Goal: Task Accomplishment & Management: Manage account settings

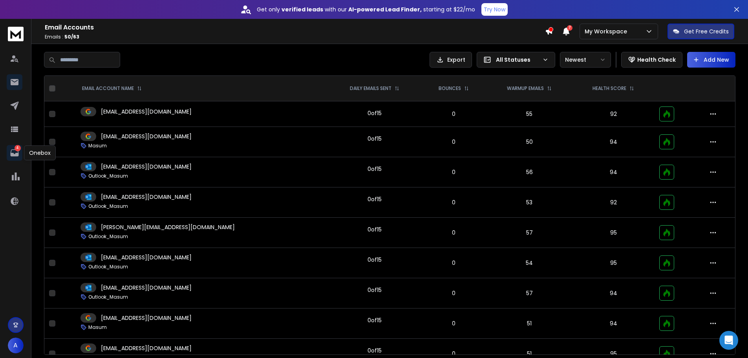
click at [16, 151] on p "4" at bounding box center [18, 148] width 6 height 6
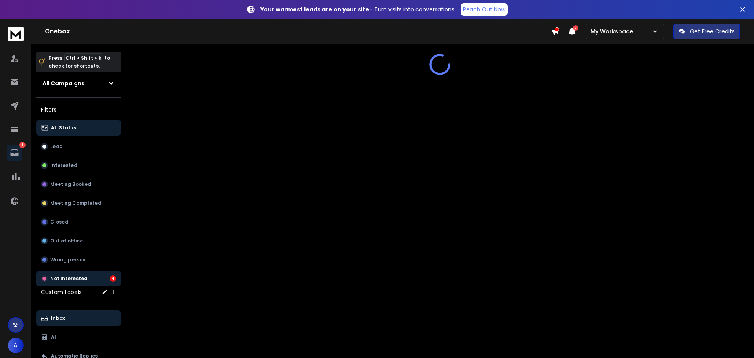
click at [75, 280] on p "Not Interested" at bounding box center [68, 278] width 37 height 6
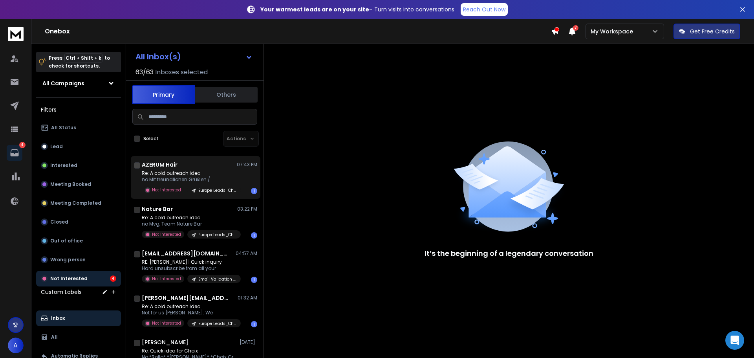
click at [165, 163] on h1 "AZERUM Hair" at bounding box center [160, 165] width 36 height 8
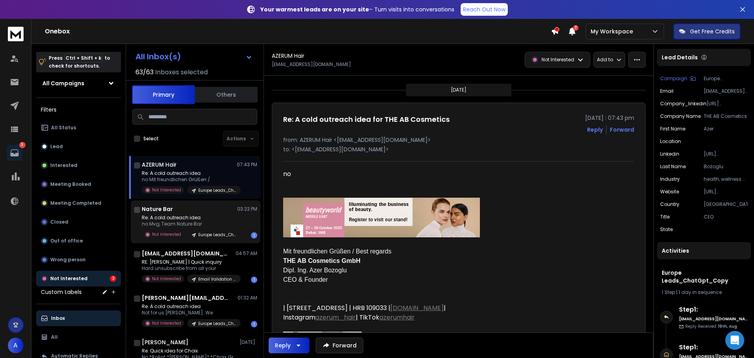
click at [196, 231] on div "Europe Leads_ChatGpt_Copy" at bounding box center [213, 234] width 53 height 8
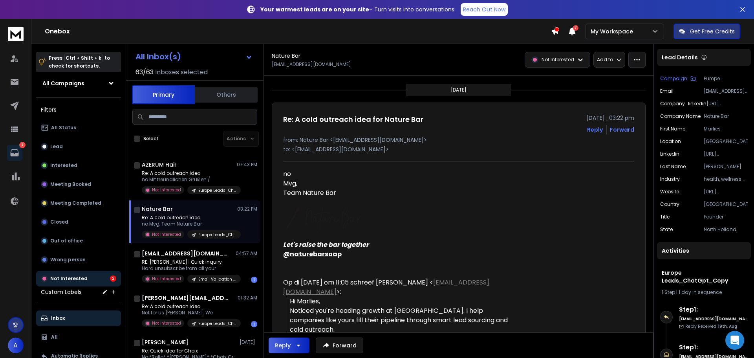
click at [172, 216] on p "Re: A cold outreach idea" at bounding box center [189, 217] width 94 height 6
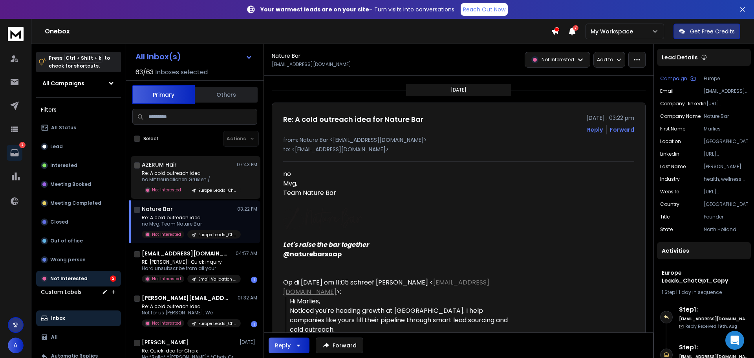
click at [208, 171] on p "Re: A cold outreach idea" at bounding box center [189, 173] width 94 height 6
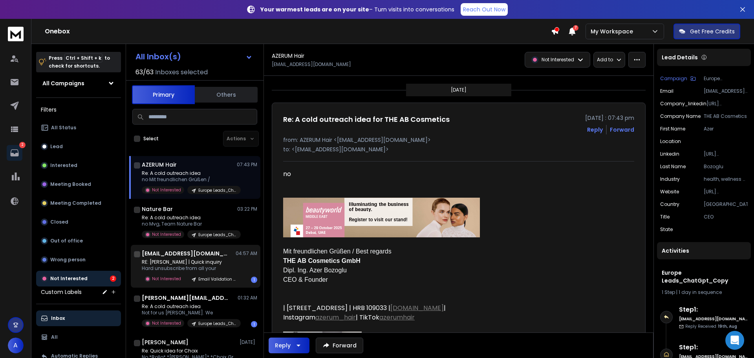
click at [194, 264] on p "RE: Wen | Quick inquiry" at bounding box center [189, 262] width 94 height 6
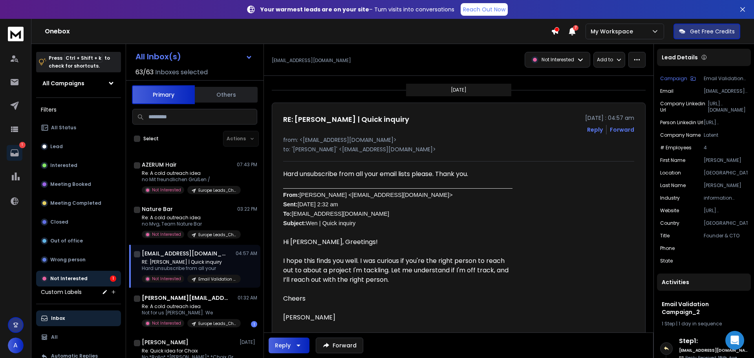
scroll to position [39, 0]
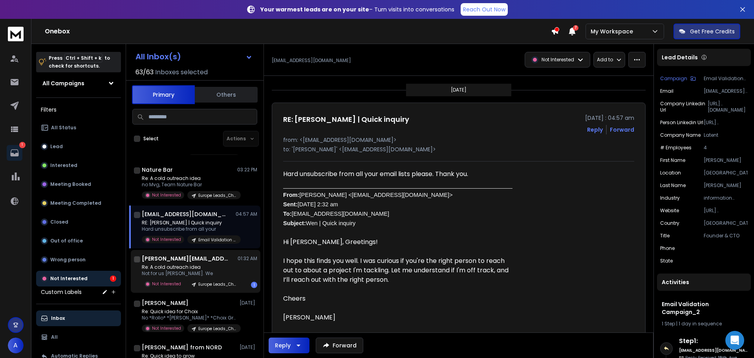
click at [193, 265] on p "Re: A cold outreach idea" at bounding box center [189, 267] width 94 height 6
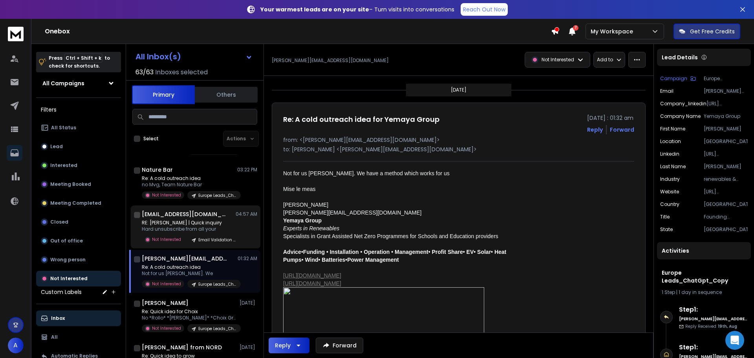
click at [183, 225] on p "RE: Wen | Quick inquiry" at bounding box center [189, 223] width 94 height 6
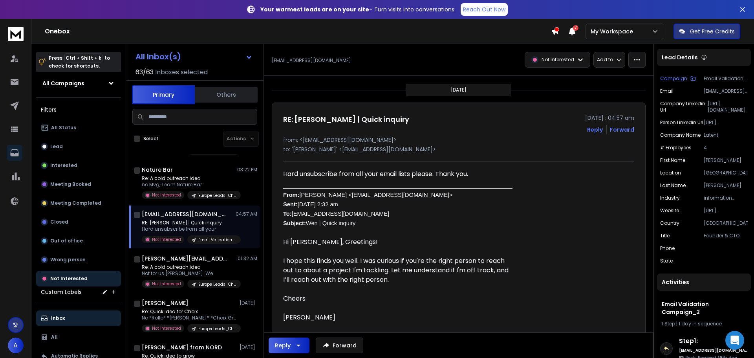
click at [216, 240] on p "Email Validation Campaign_2" at bounding box center [217, 240] width 38 height 6
click at [671, 80] on p "Campaign" at bounding box center [673, 78] width 27 height 6
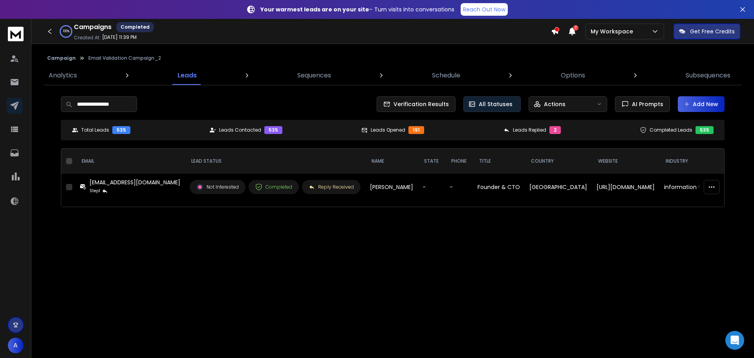
click at [506, 105] on p "All Statuses" at bounding box center [496, 104] width 34 height 8
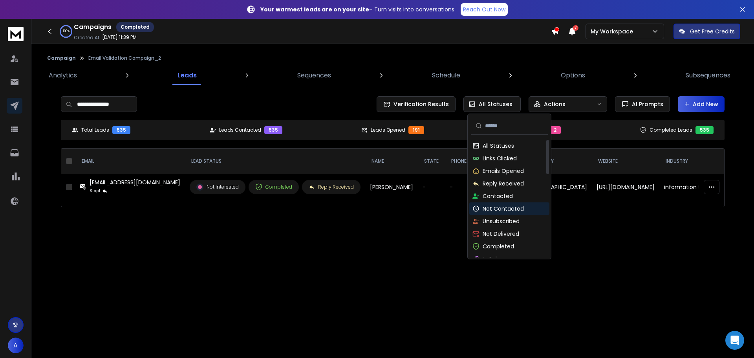
click at [499, 209] on p "Not Contacted" at bounding box center [503, 209] width 41 height 8
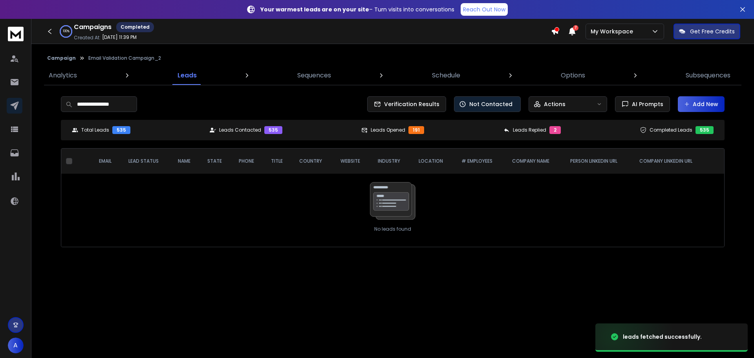
click at [492, 104] on p "Not Contacted" at bounding box center [490, 104] width 43 height 8
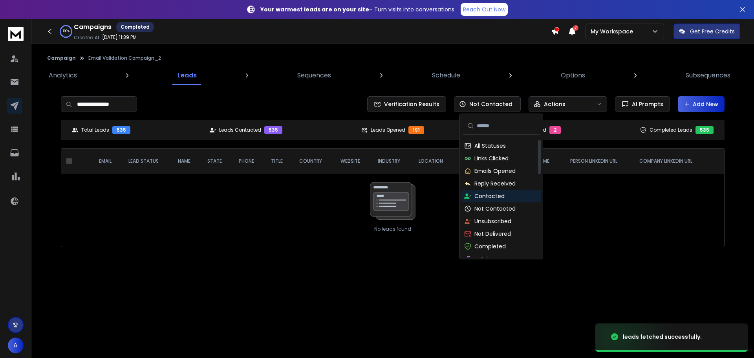
click at [491, 197] on p "Contacted" at bounding box center [489, 196] width 30 height 8
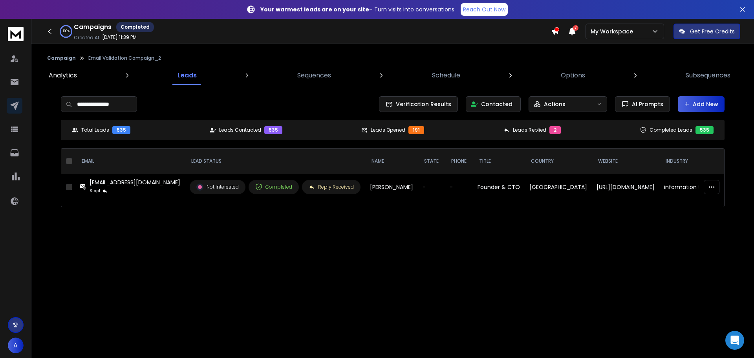
click at [76, 78] on p "Analytics" at bounding box center [63, 75] width 28 height 9
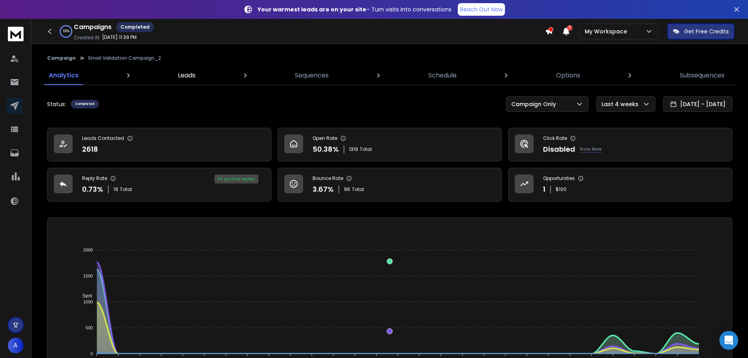
click at [187, 79] on p "Leads" at bounding box center [187, 75] width 18 height 9
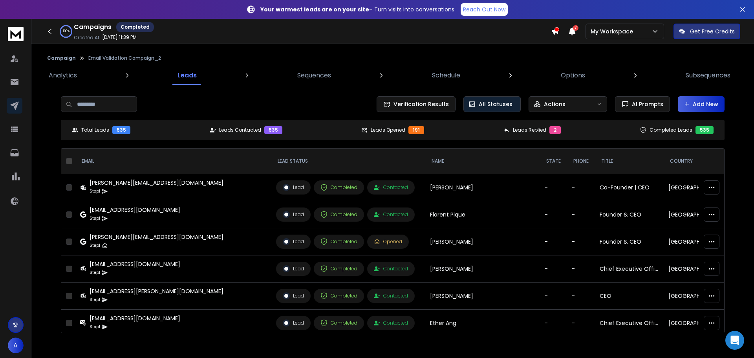
click at [503, 108] on p "All Statuses" at bounding box center [496, 104] width 34 height 8
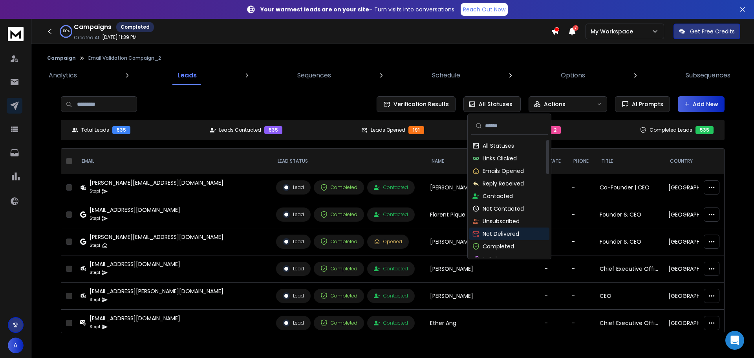
click at [518, 234] on p "Not Delivered" at bounding box center [501, 234] width 37 height 8
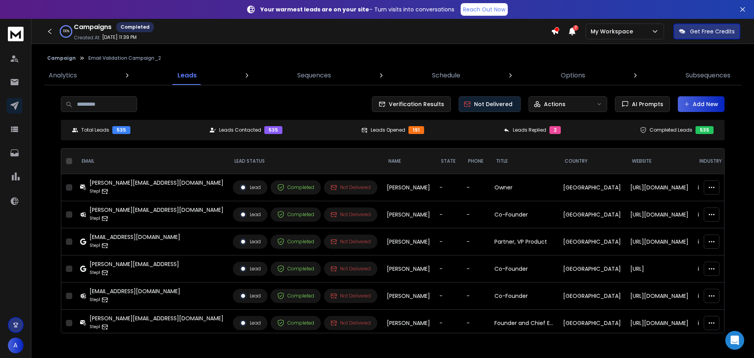
click at [498, 104] on p "Not Delivered" at bounding box center [493, 104] width 38 height 8
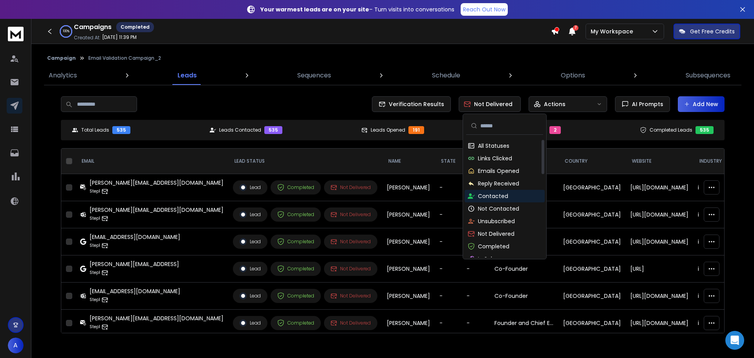
click at [494, 194] on p "Contacted" at bounding box center [493, 196] width 30 height 8
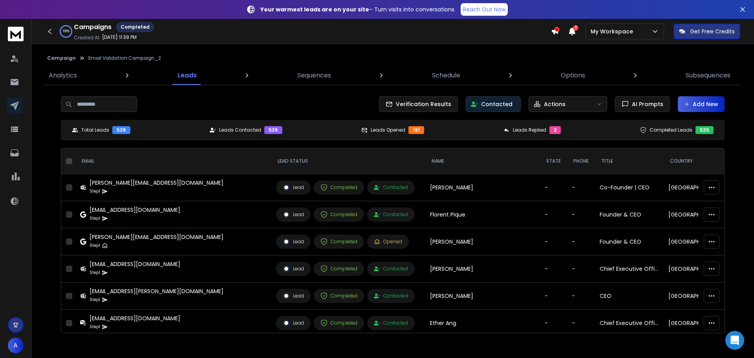
click at [493, 106] on p "Contacted" at bounding box center [496, 104] width 31 height 8
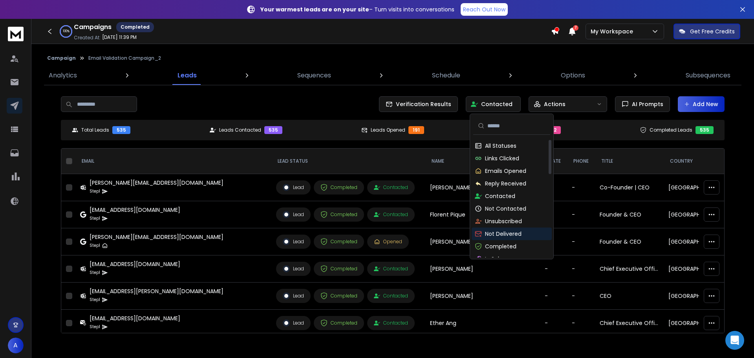
click at [500, 234] on p "Not Delivered" at bounding box center [503, 234] width 37 height 8
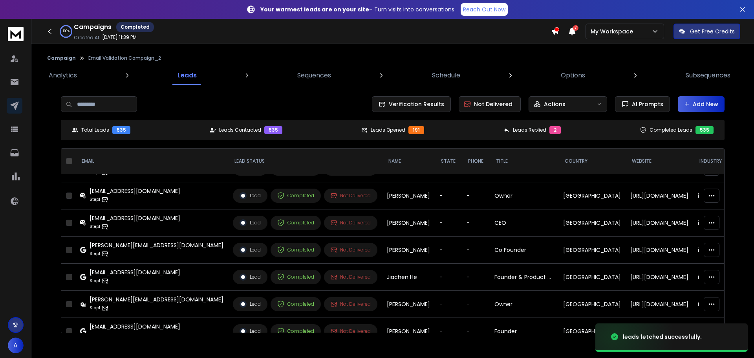
scroll to position [449, 0]
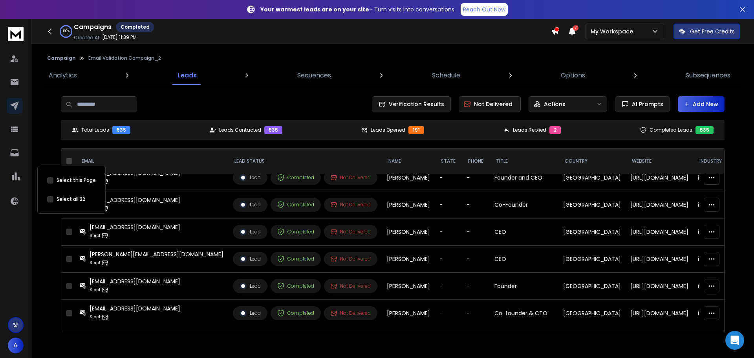
click at [51, 199] on button "Select this Page" at bounding box center [50, 199] width 6 height 6
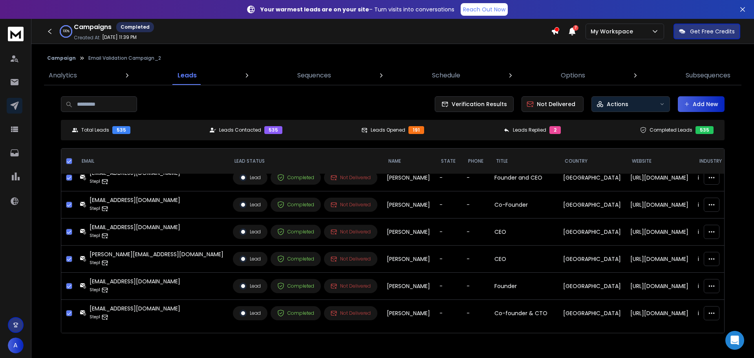
click at [631, 104] on div "Actions" at bounding box center [627, 104] width 60 height 8
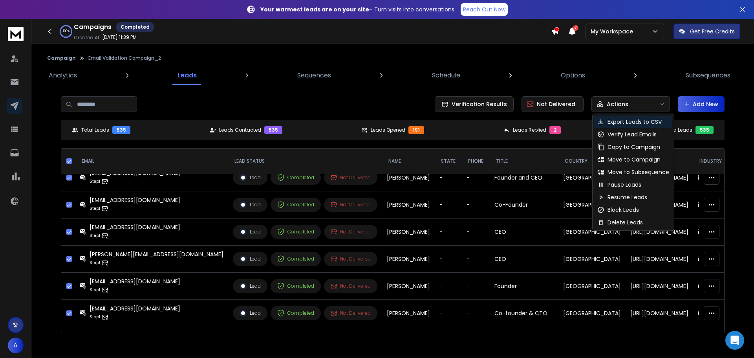
click at [624, 123] on p "Export Leads to CSV" at bounding box center [635, 122] width 54 height 8
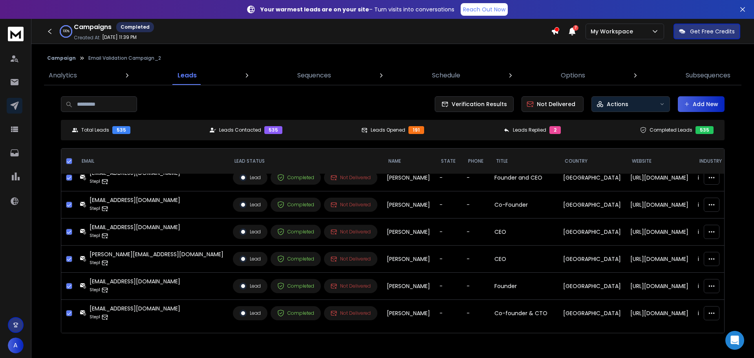
click at [627, 109] on button "Actions" at bounding box center [630, 104] width 79 height 16
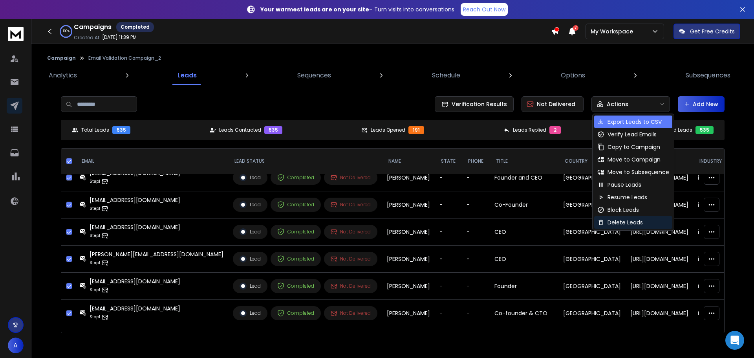
click at [616, 223] on p "Delete Leads" at bounding box center [625, 222] width 35 height 8
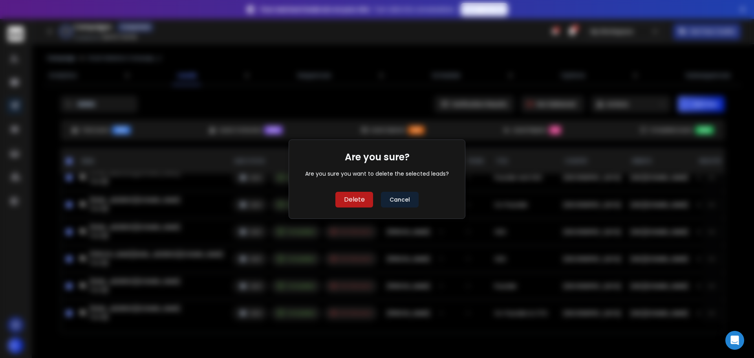
click at [352, 199] on button "Delete" at bounding box center [354, 200] width 38 height 16
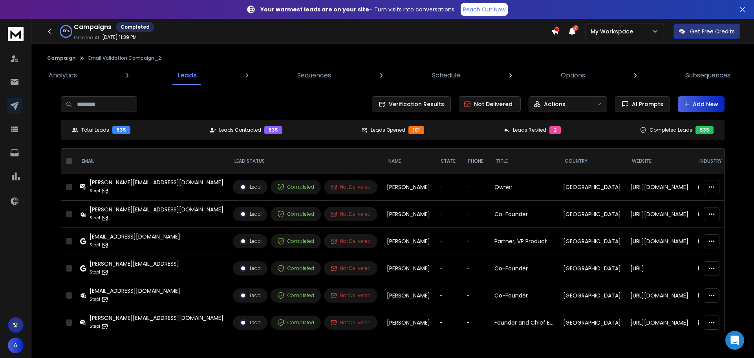
scroll to position [0, 0]
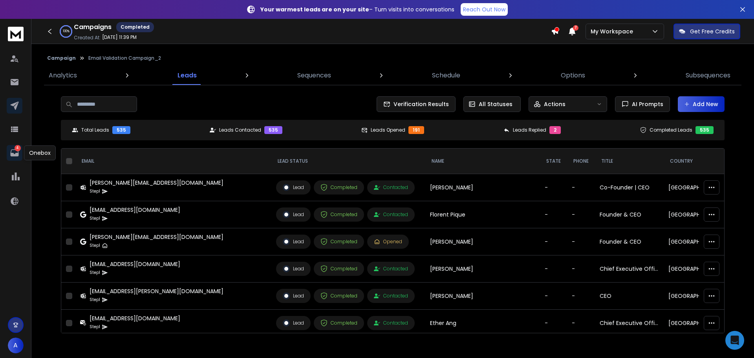
click at [16, 147] on p "4" at bounding box center [18, 148] width 6 height 6
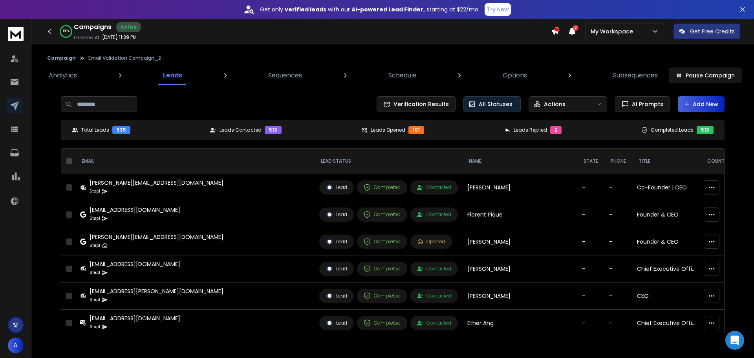
click at [509, 105] on p "All Statuses" at bounding box center [496, 104] width 34 height 8
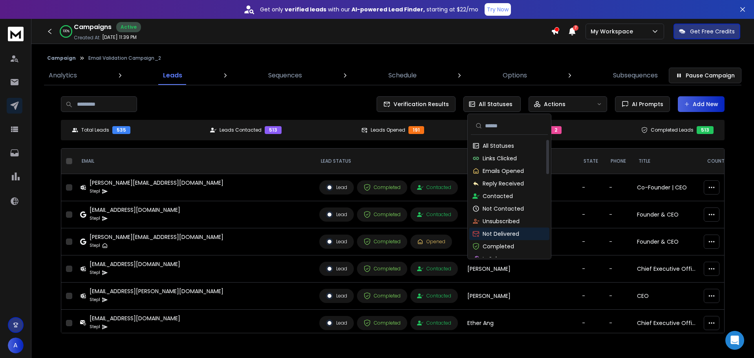
click at [496, 233] on p "Not Delivered" at bounding box center [501, 234] width 37 height 8
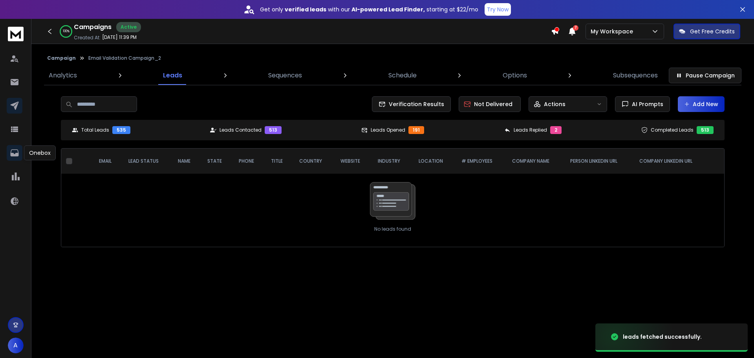
click at [13, 154] on icon at bounding box center [14, 152] width 8 height 7
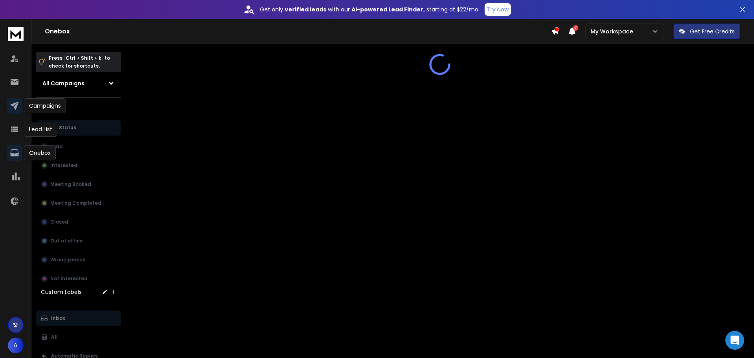
click at [16, 98] on link at bounding box center [15, 106] width 16 height 16
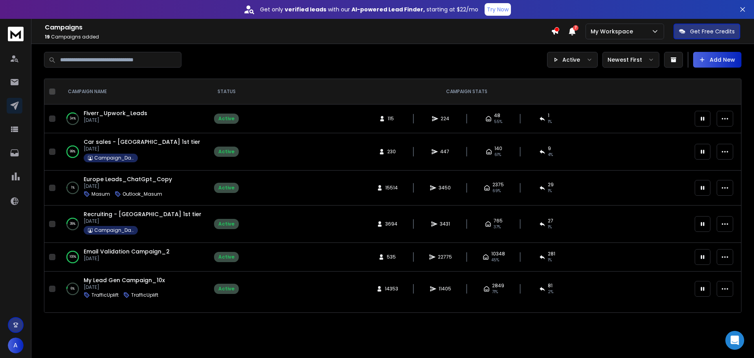
drag, startPoint x: 127, startPoint y: 108, endPoint x: 94, endPoint y: 114, distance: 33.5
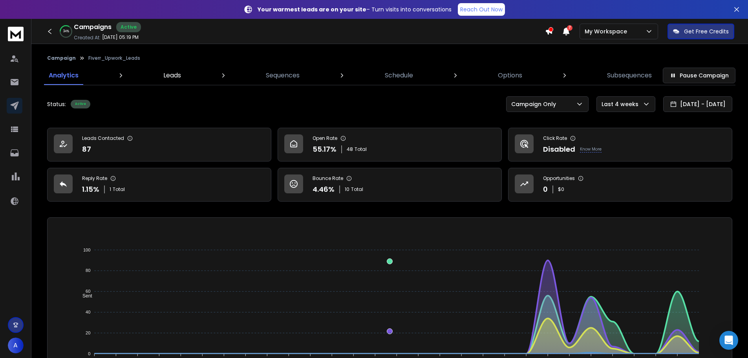
click at [178, 71] on p "Leads" at bounding box center [172, 75] width 18 height 9
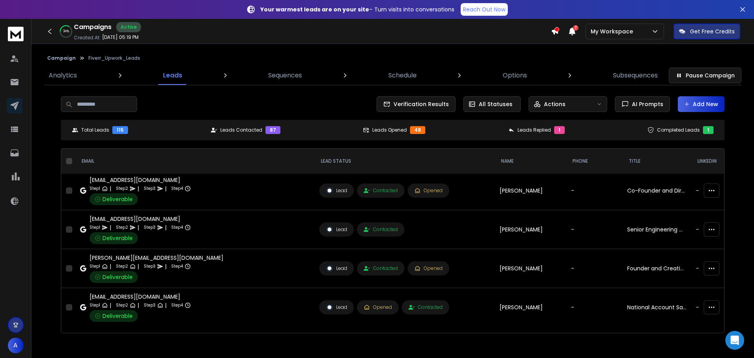
scroll to position [1773, 0]
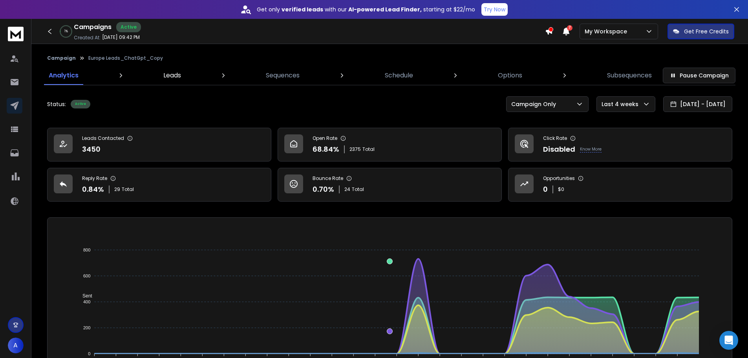
click at [172, 73] on p "Leads" at bounding box center [172, 75] width 18 height 9
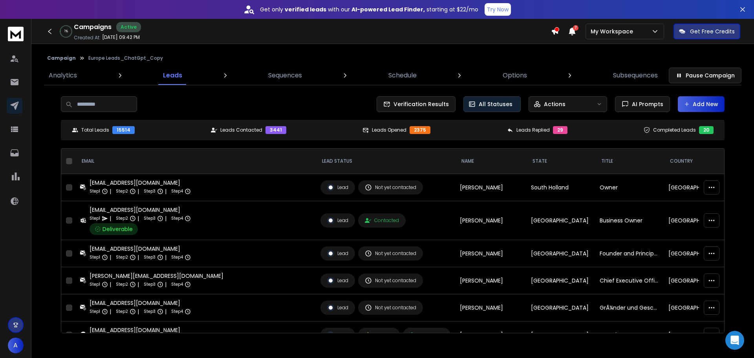
click at [493, 102] on p "All Statuses" at bounding box center [496, 104] width 34 height 8
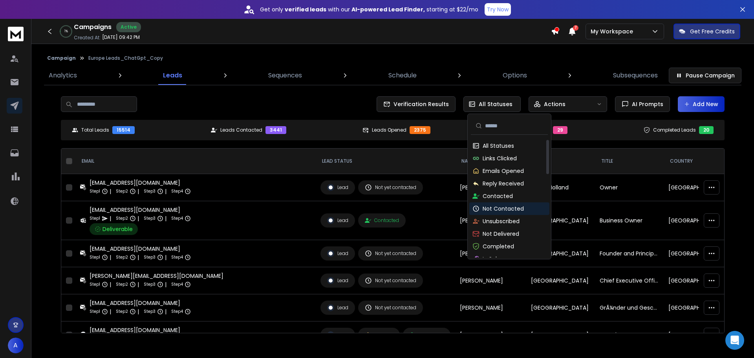
click at [494, 209] on p "Not Contacted" at bounding box center [503, 209] width 41 height 8
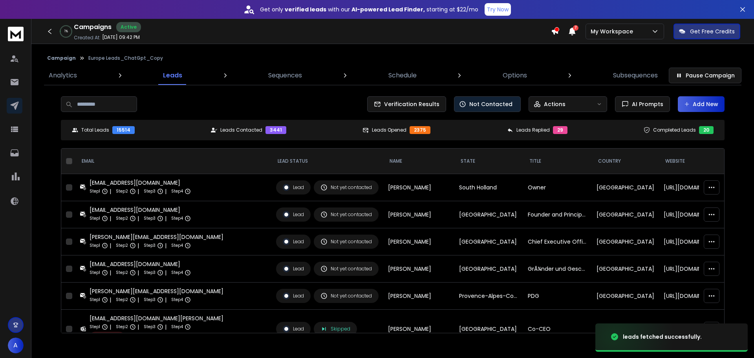
click at [487, 100] on button "Not Contacted" at bounding box center [487, 104] width 67 height 16
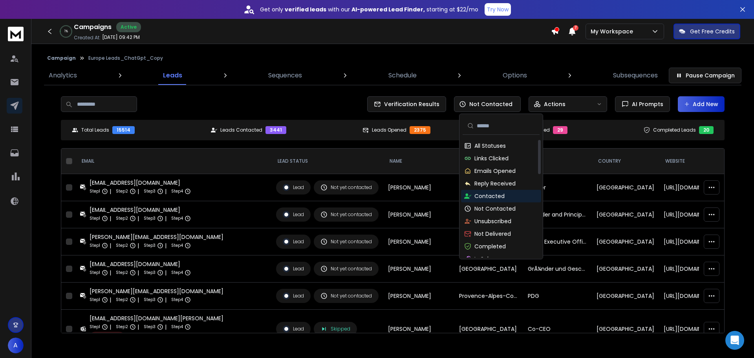
click at [485, 199] on p "Contacted" at bounding box center [489, 196] width 30 height 8
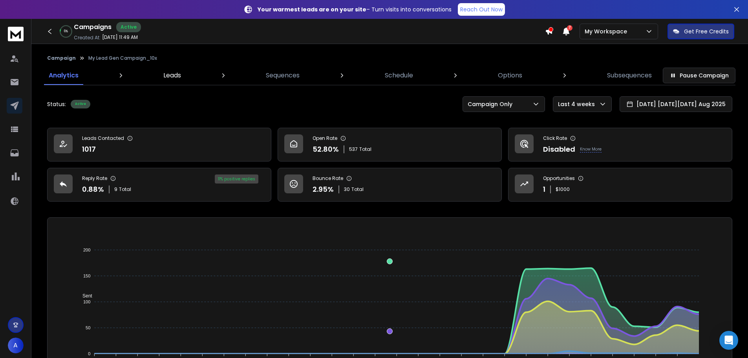
click at [170, 74] on p "Leads" at bounding box center [172, 75] width 18 height 9
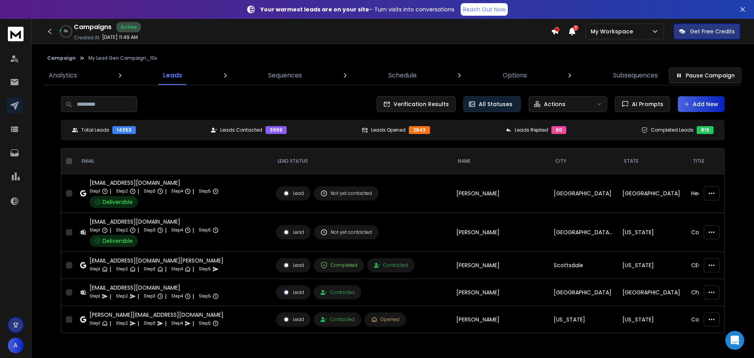
click at [499, 102] on p "All Statuses" at bounding box center [496, 104] width 34 height 8
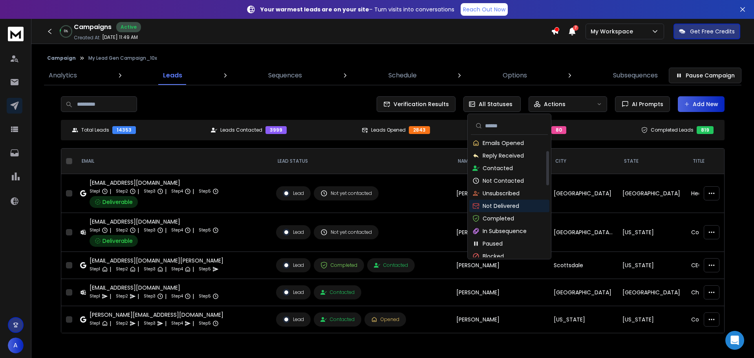
scroll to position [39, 0]
click at [494, 154] on p "Contacted" at bounding box center [498, 157] width 30 height 8
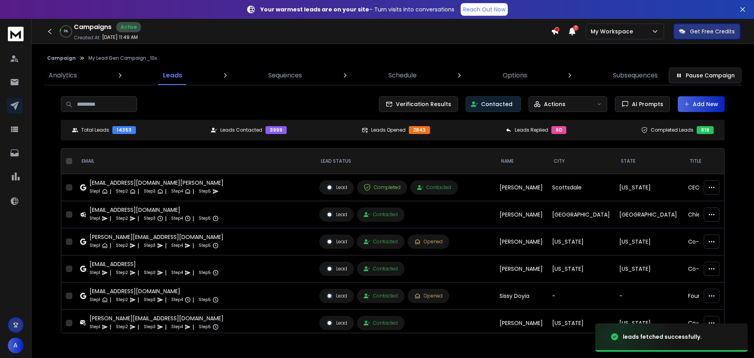
click at [483, 105] on div "Contacted" at bounding box center [492, 104] width 42 height 8
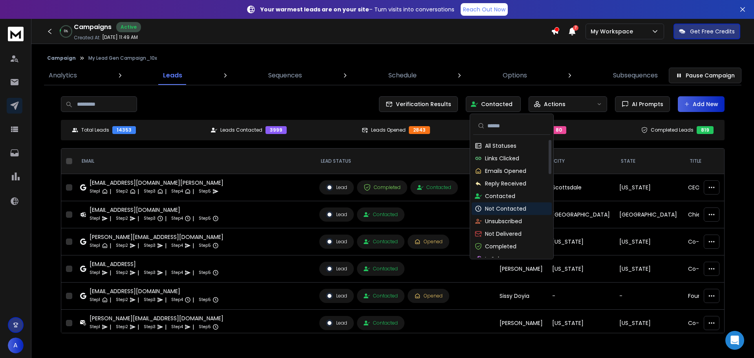
click at [497, 211] on p "Not Contacted" at bounding box center [505, 209] width 41 height 8
